Goal: Task Accomplishment & Management: Manage account settings

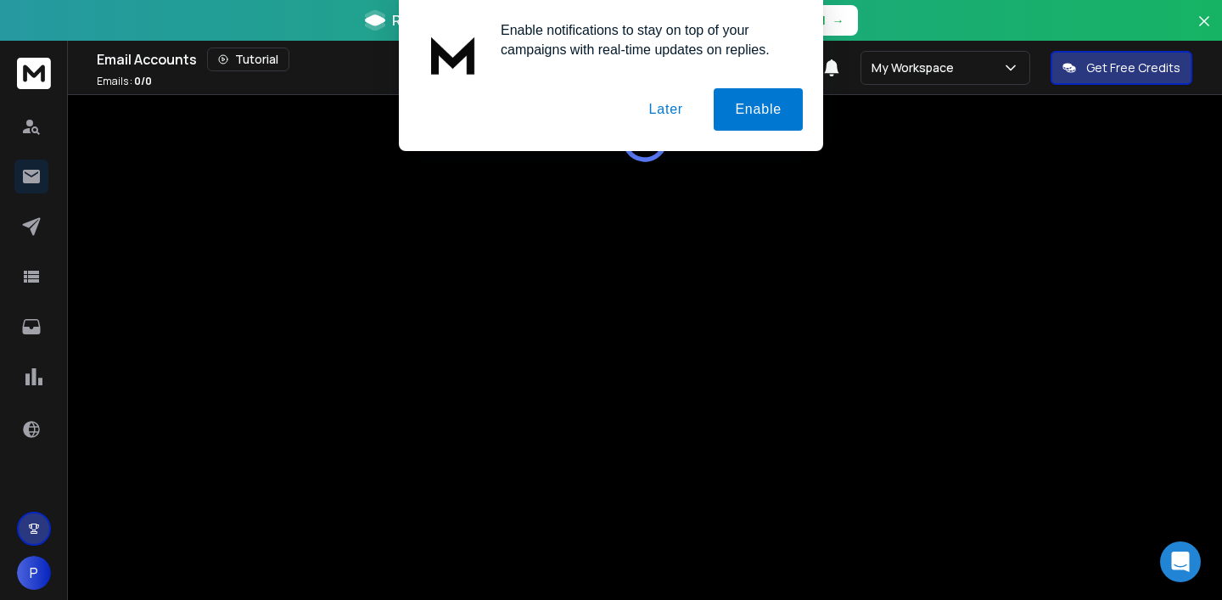
click at [648, 113] on button "Later" at bounding box center [665, 109] width 76 height 42
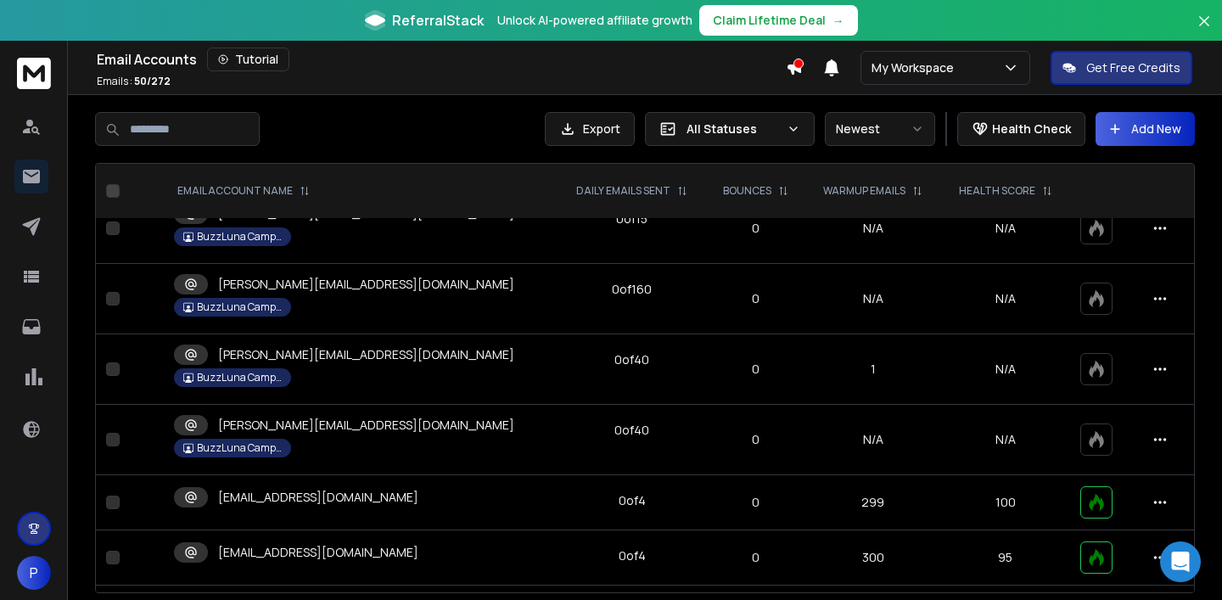
scroll to position [16, 0]
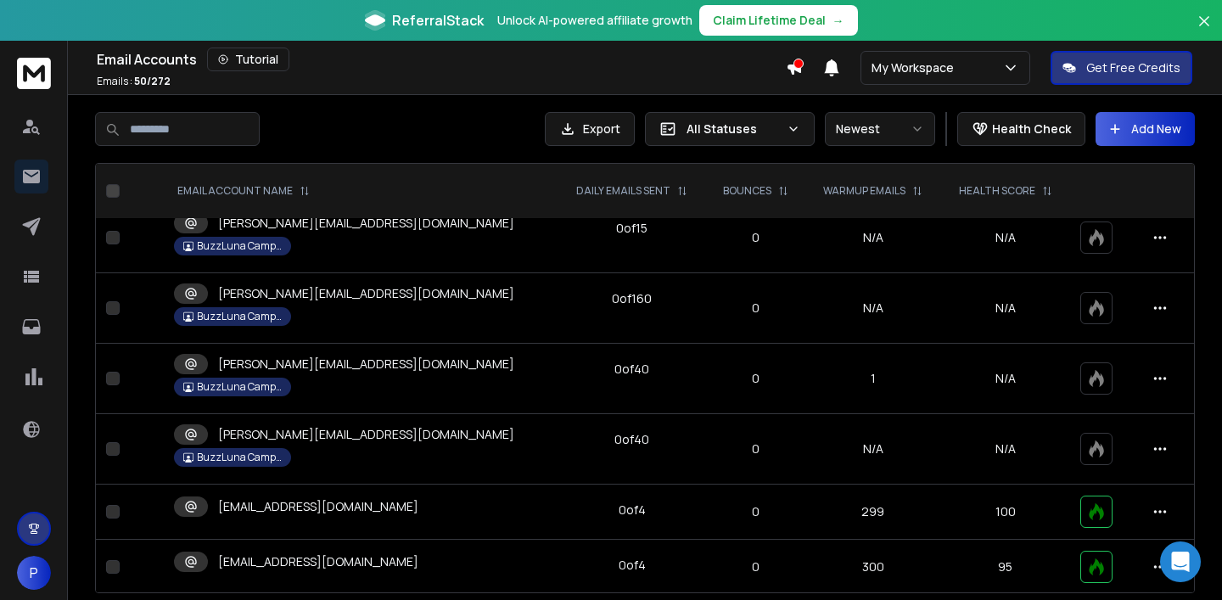
click at [227, 132] on input at bounding box center [177, 129] width 165 height 34
type input "********"
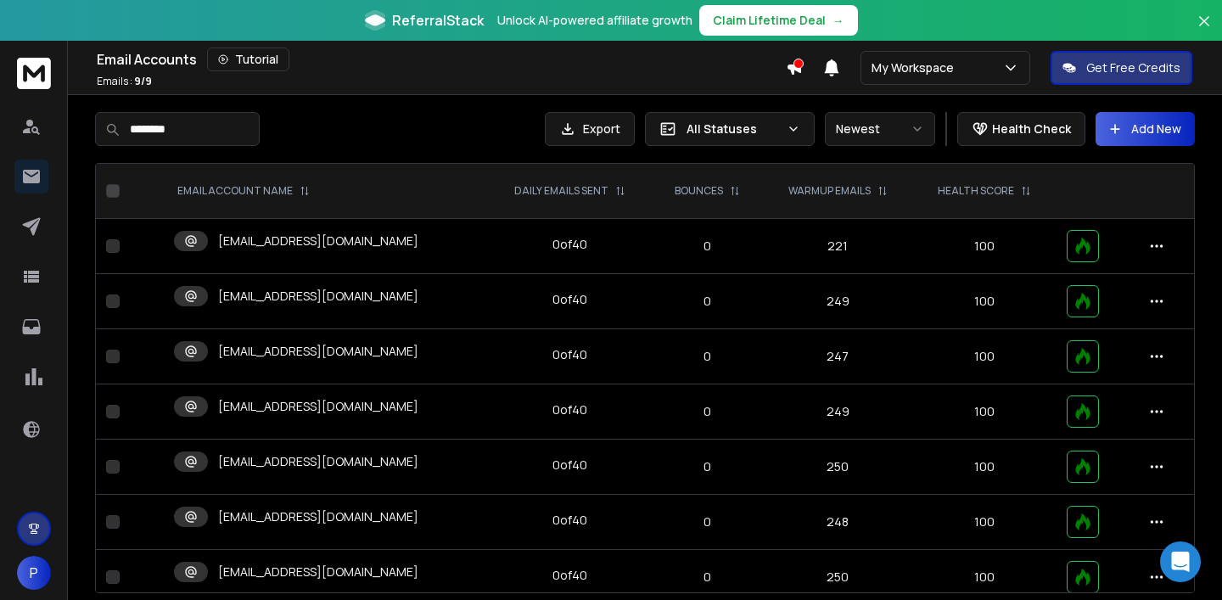
click at [395, 250] on div "[EMAIL_ADDRESS][DOMAIN_NAME]" at bounding box center [325, 241] width 303 height 20
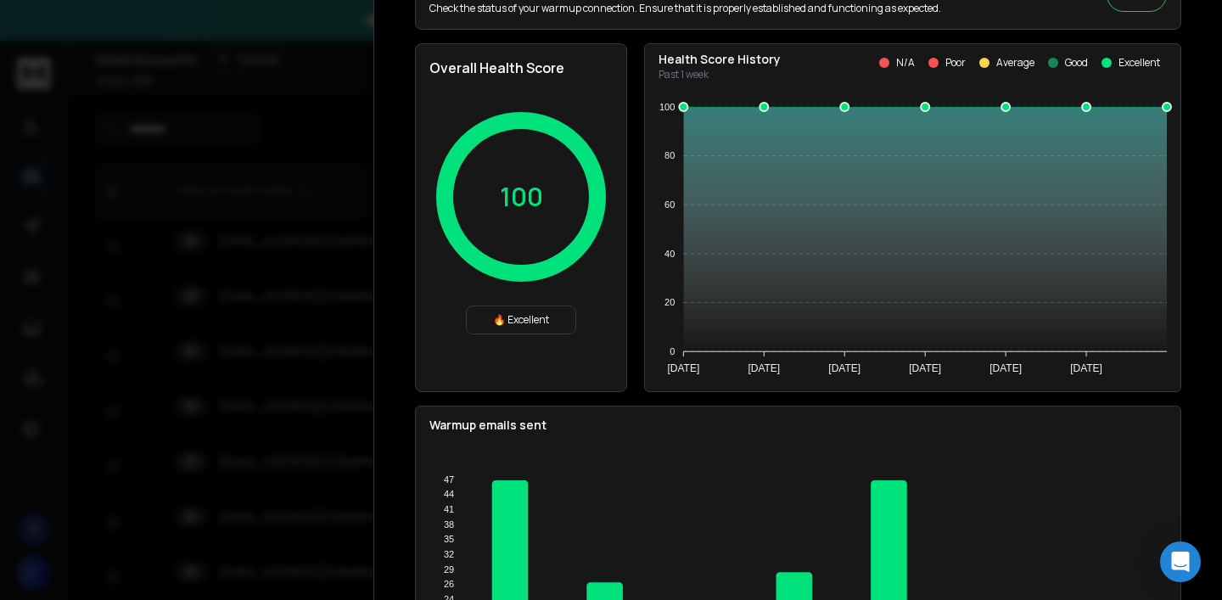
scroll to position [793, 0]
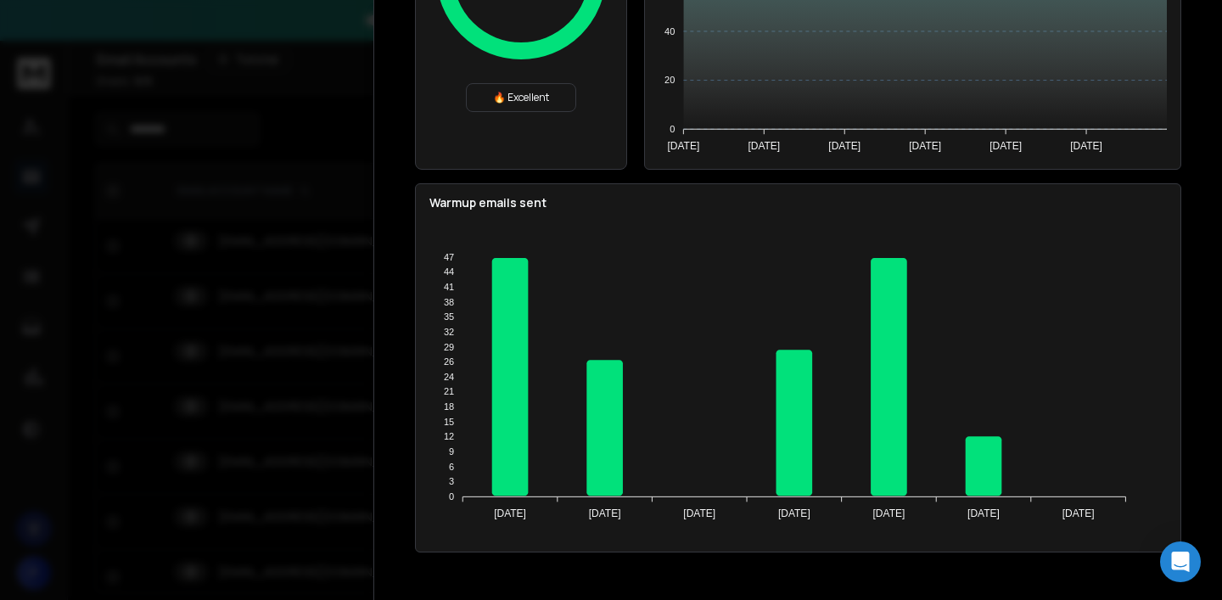
click at [144, 379] on div at bounding box center [611, 300] width 1222 height 600
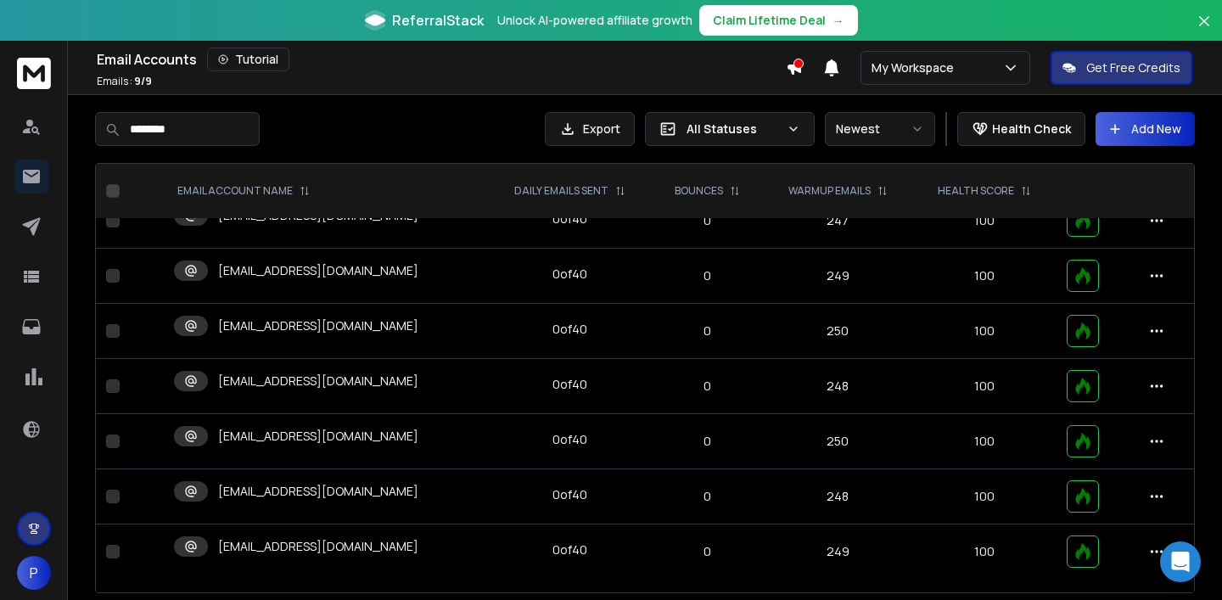
scroll to position [0, 0]
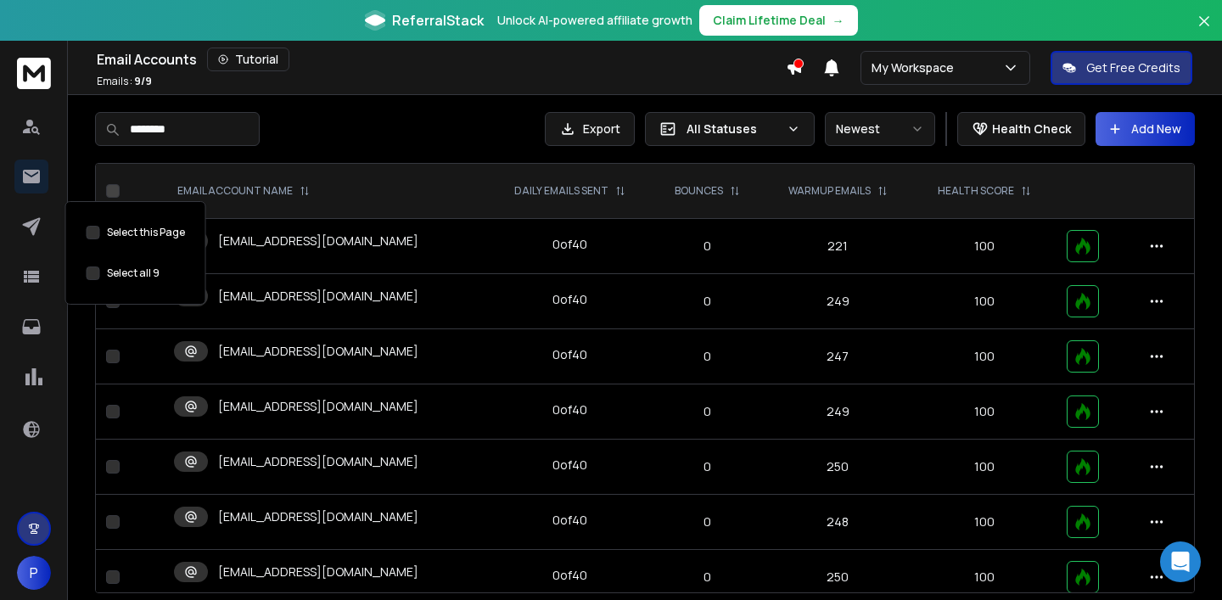
click at [95, 270] on button "Select this Page" at bounding box center [94, 273] width 14 height 14
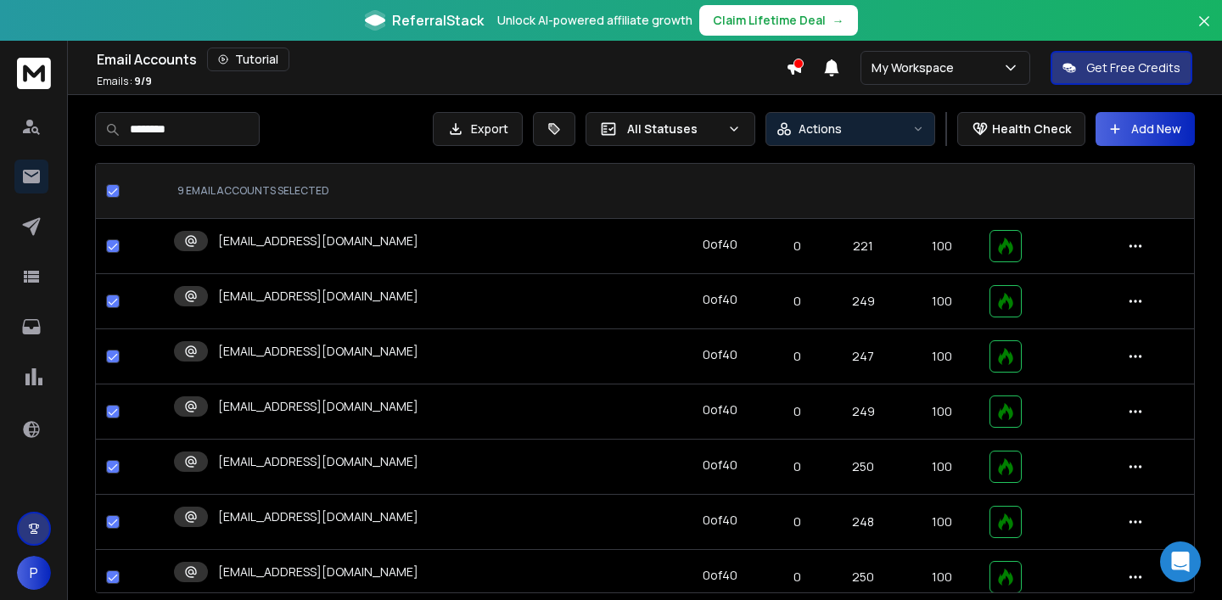
click at [813, 128] on p "Actions" at bounding box center [820, 129] width 43 height 17
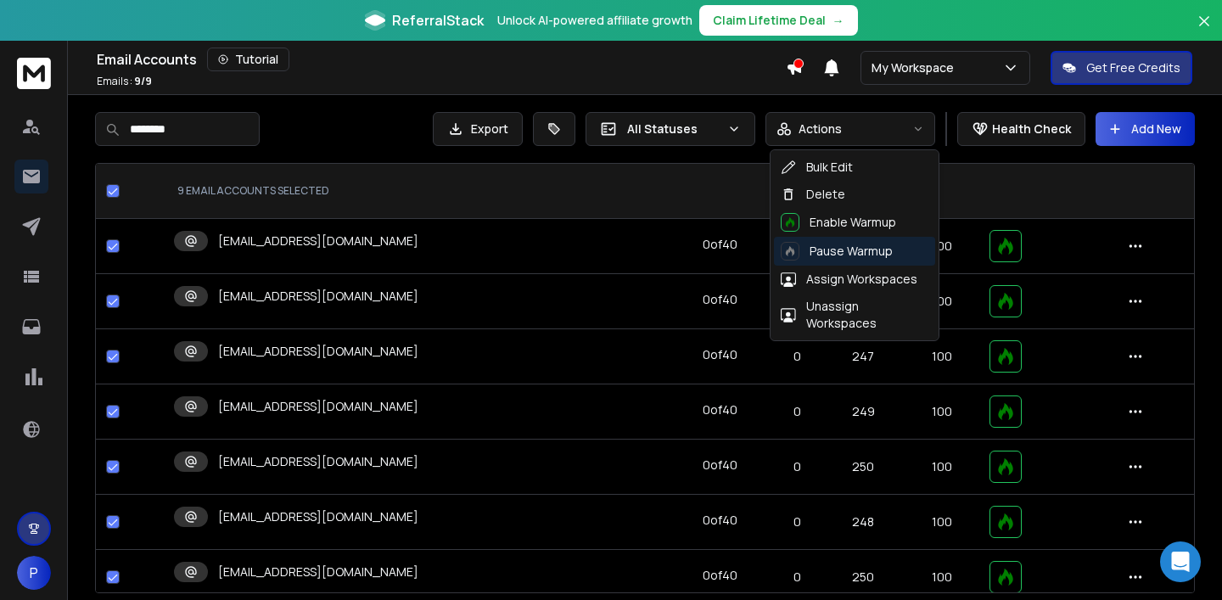
click at [838, 246] on div "Pause Warmup" at bounding box center [837, 251] width 112 height 19
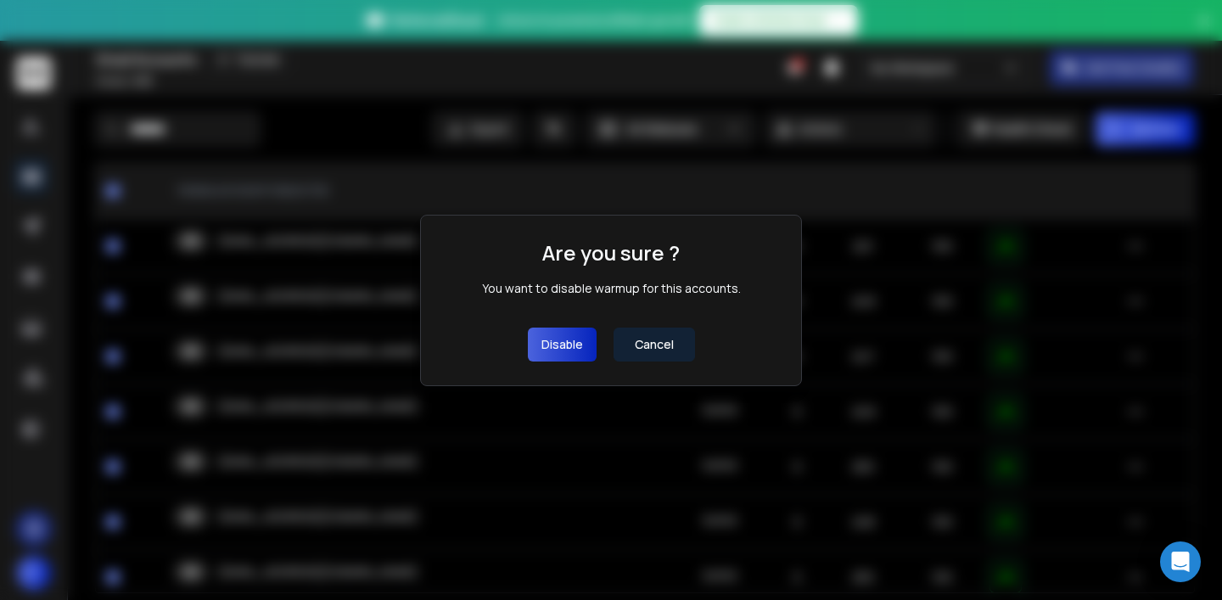
click at [552, 358] on button "Disable" at bounding box center [562, 345] width 69 height 34
